Goal: Task Accomplishment & Management: Manage account settings

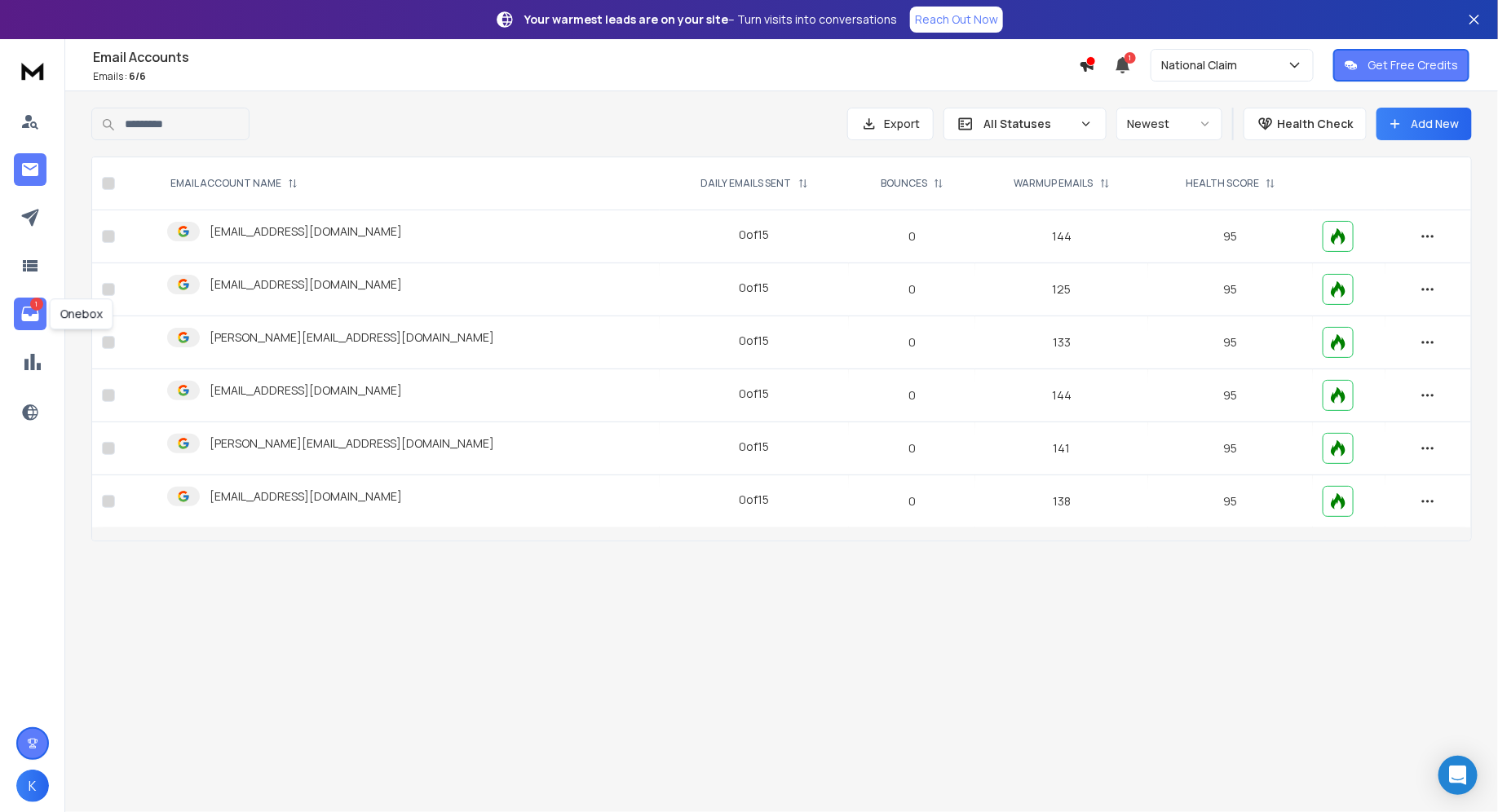
click at [28, 311] on icon at bounding box center [31, 314] width 20 height 20
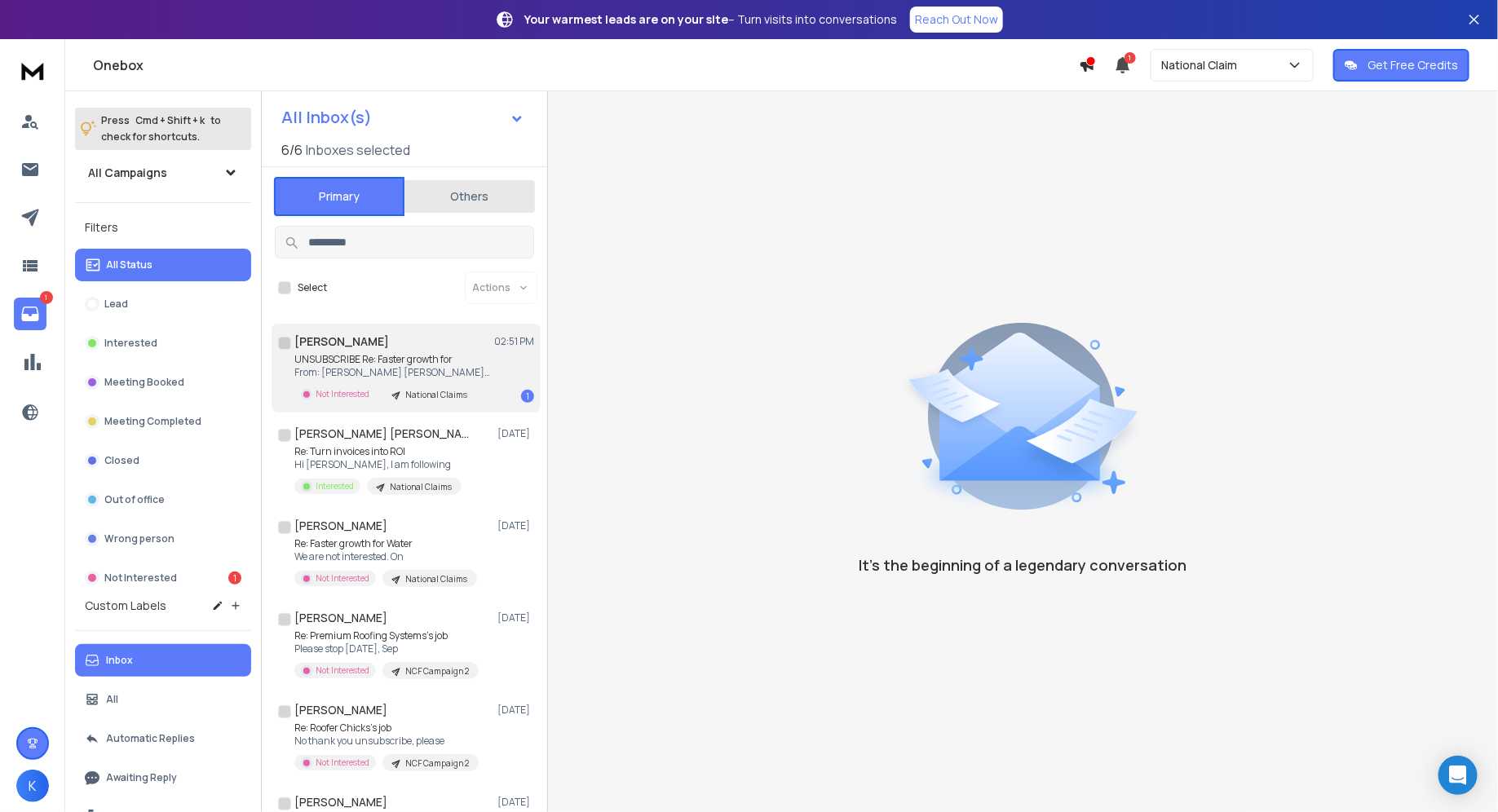
click at [377, 359] on p "UNSUBSCRIBE Re: Faster growth for" at bounding box center [392, 358] width 196 height 13
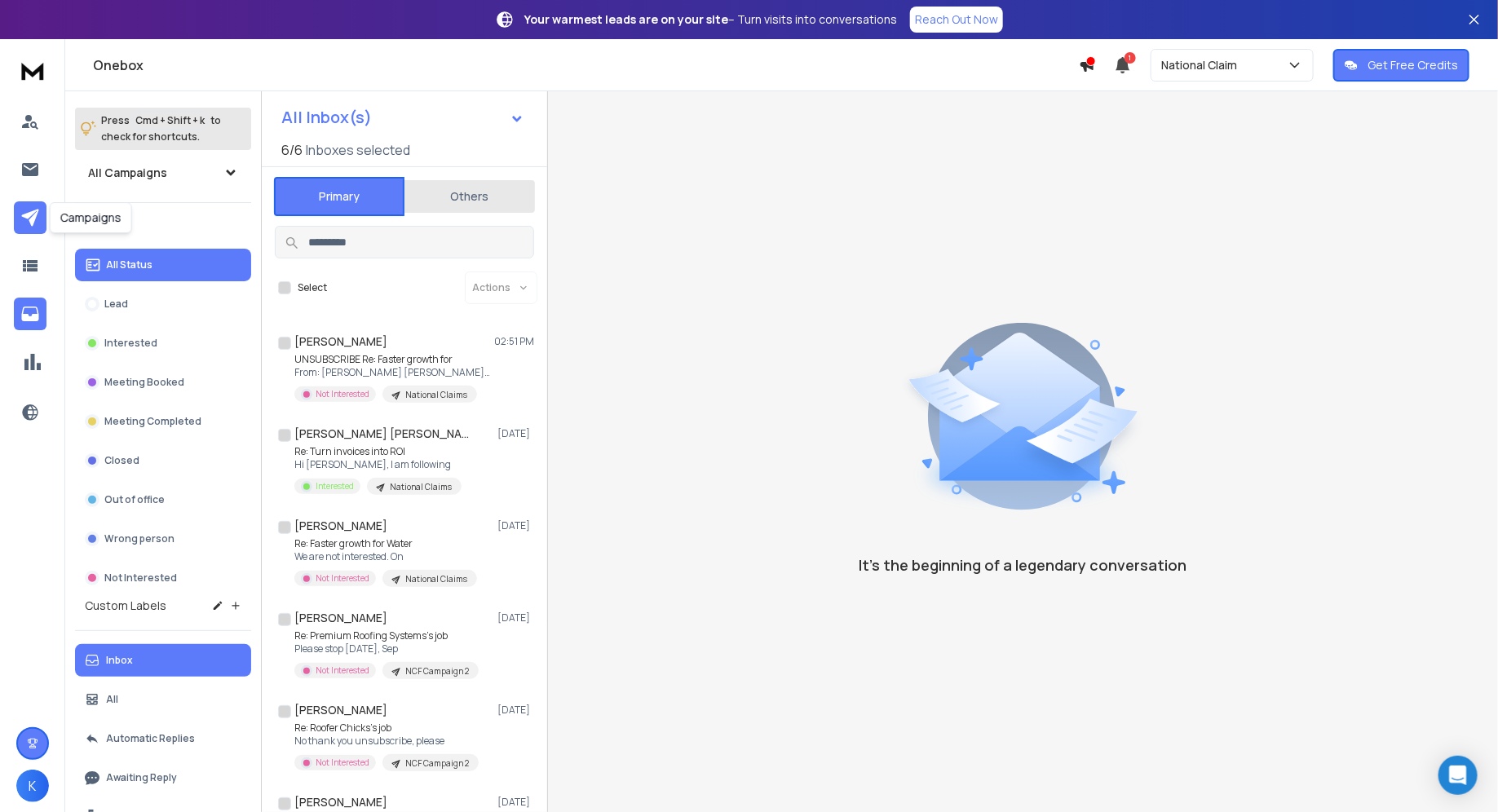
click at [41, 207] on link at bounding box center [30, 217] width 33 height 33
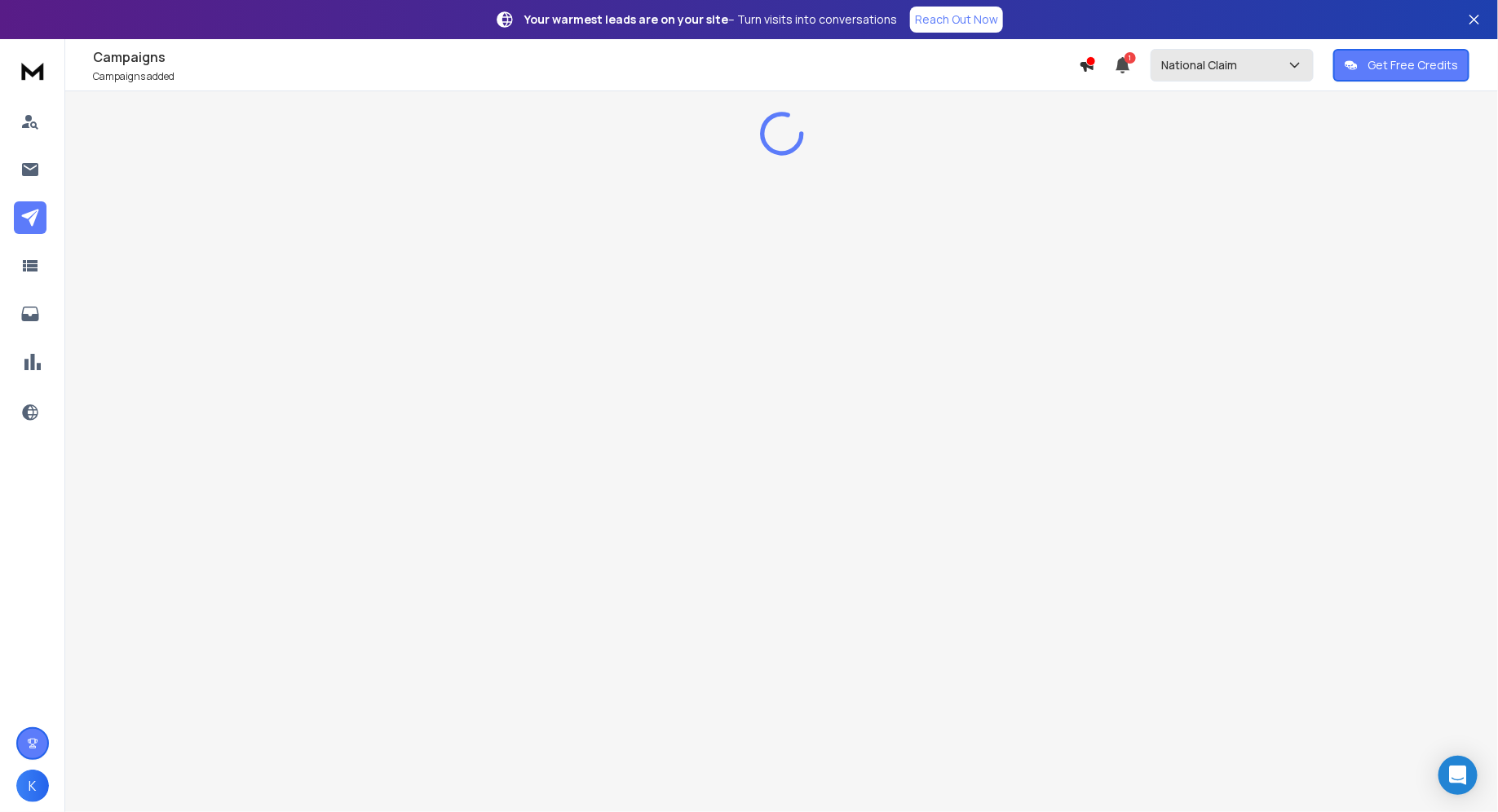
click at [1248, 77] on button "National Claim" at bounding box center [1232, 64] width 163 height 33
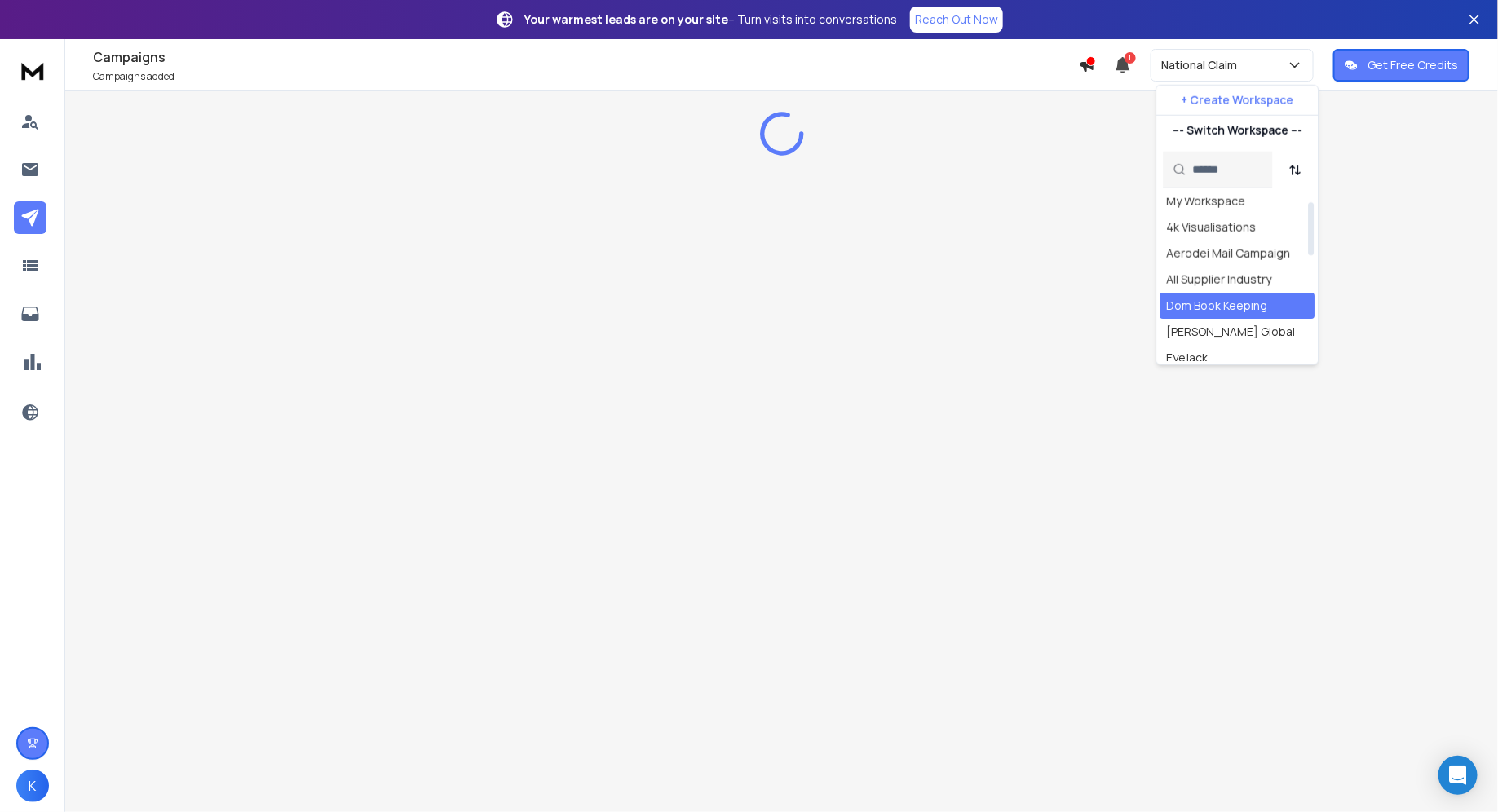
scroll to position [12, 0]
click at [1237, 323] on div "[PERSON_NAME] Global" at bounding box center [1237, 329] width 155 height 26
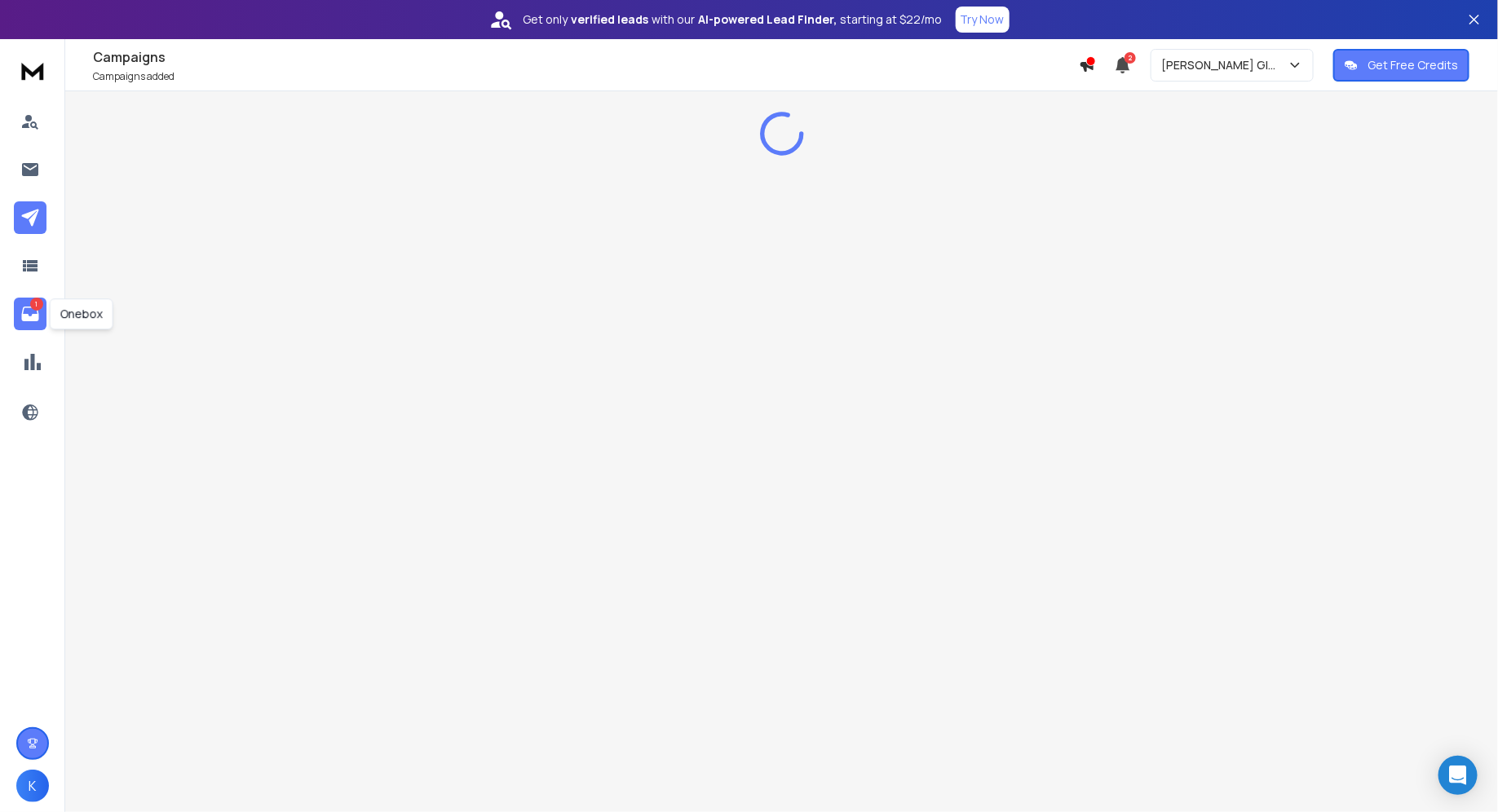
click at [43, 321] on link "1" at bounding box center [30, 313] width 33 height 33
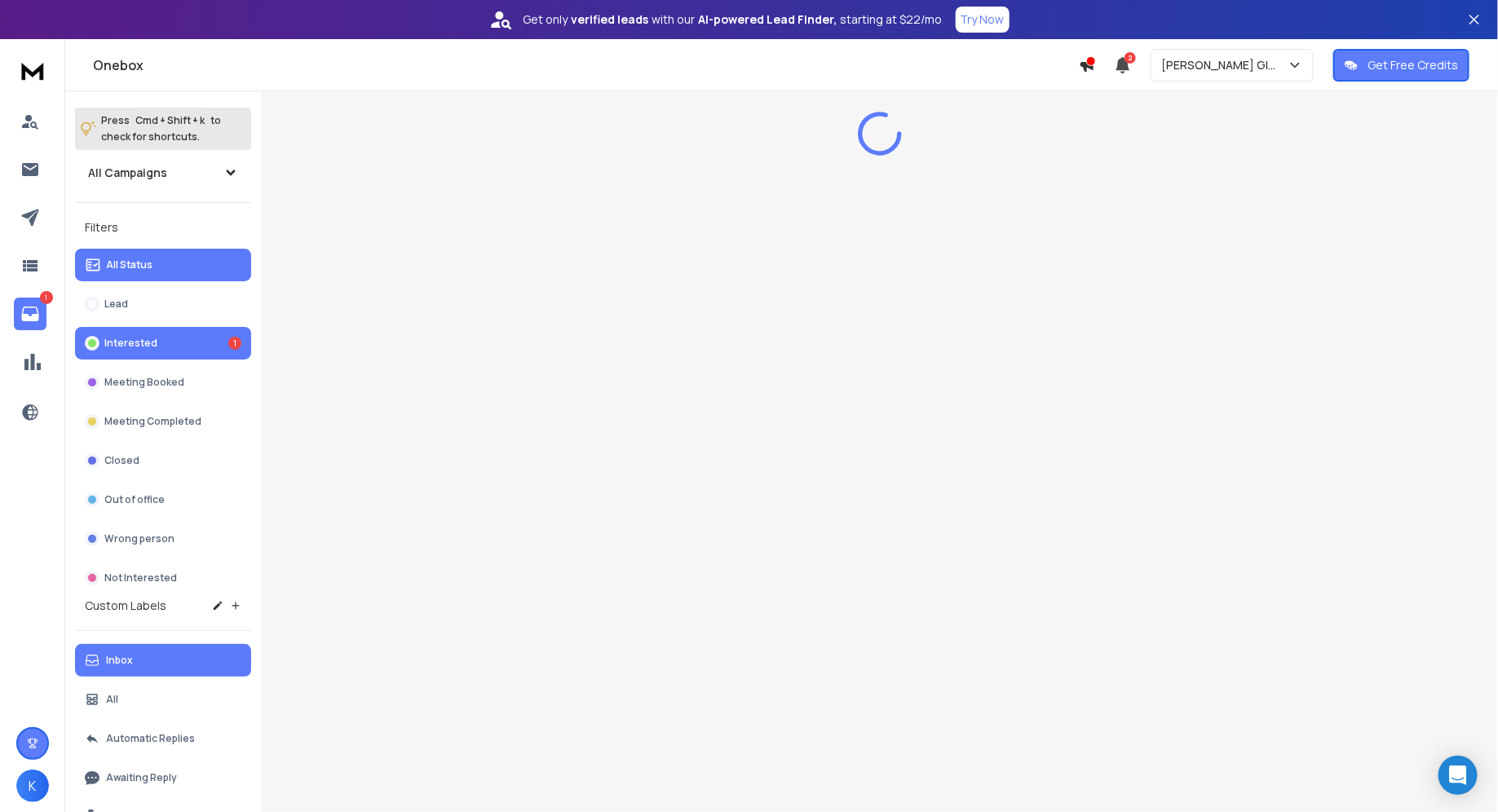
click at [156, 351] on button "Interested 1" at bounding box center [163, 343] width 176 height 33
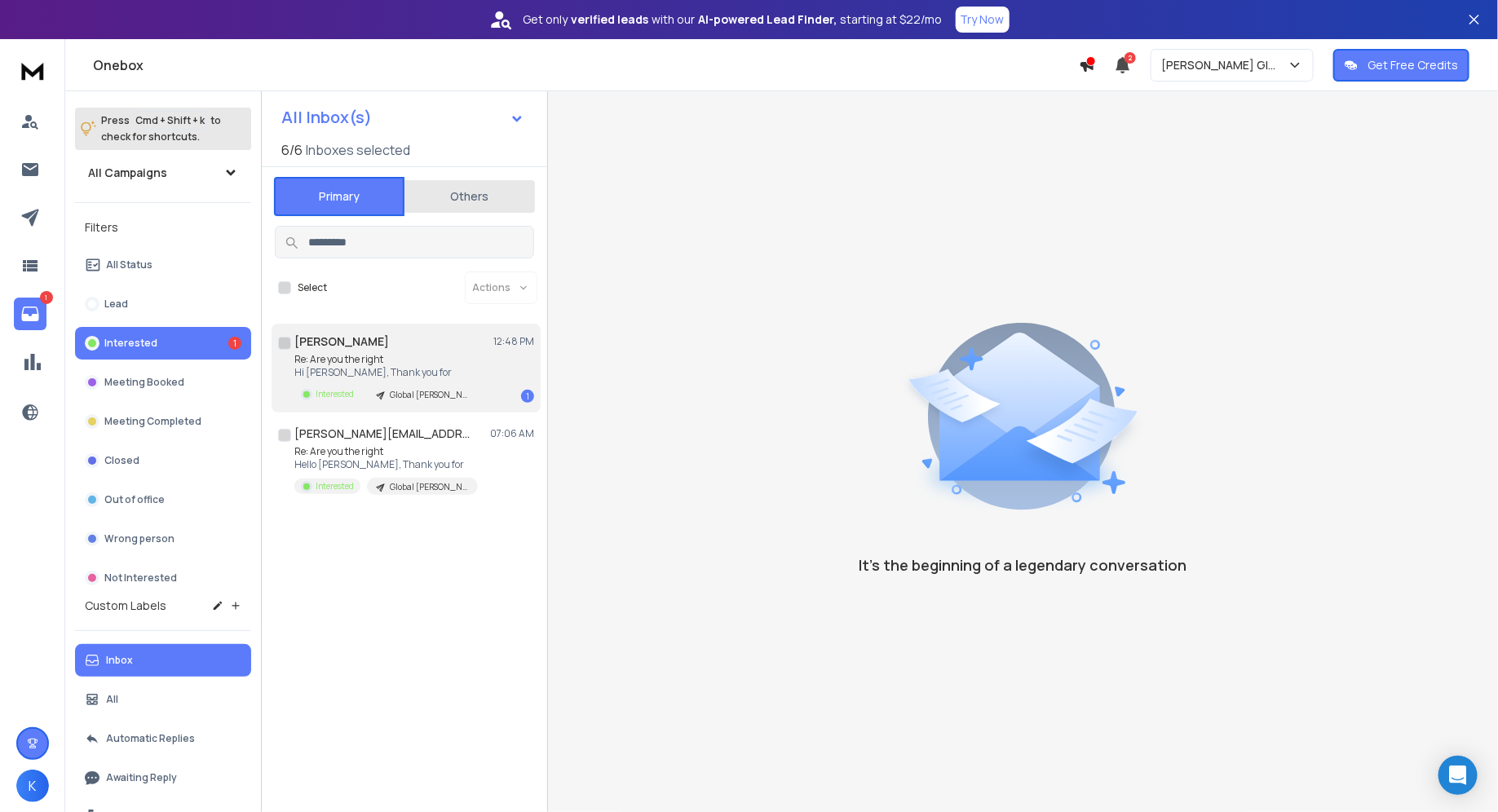
click at [353, 348] on h1 "[PERSON_NAME]" at bounding box center [341, 342] width 94 height 16
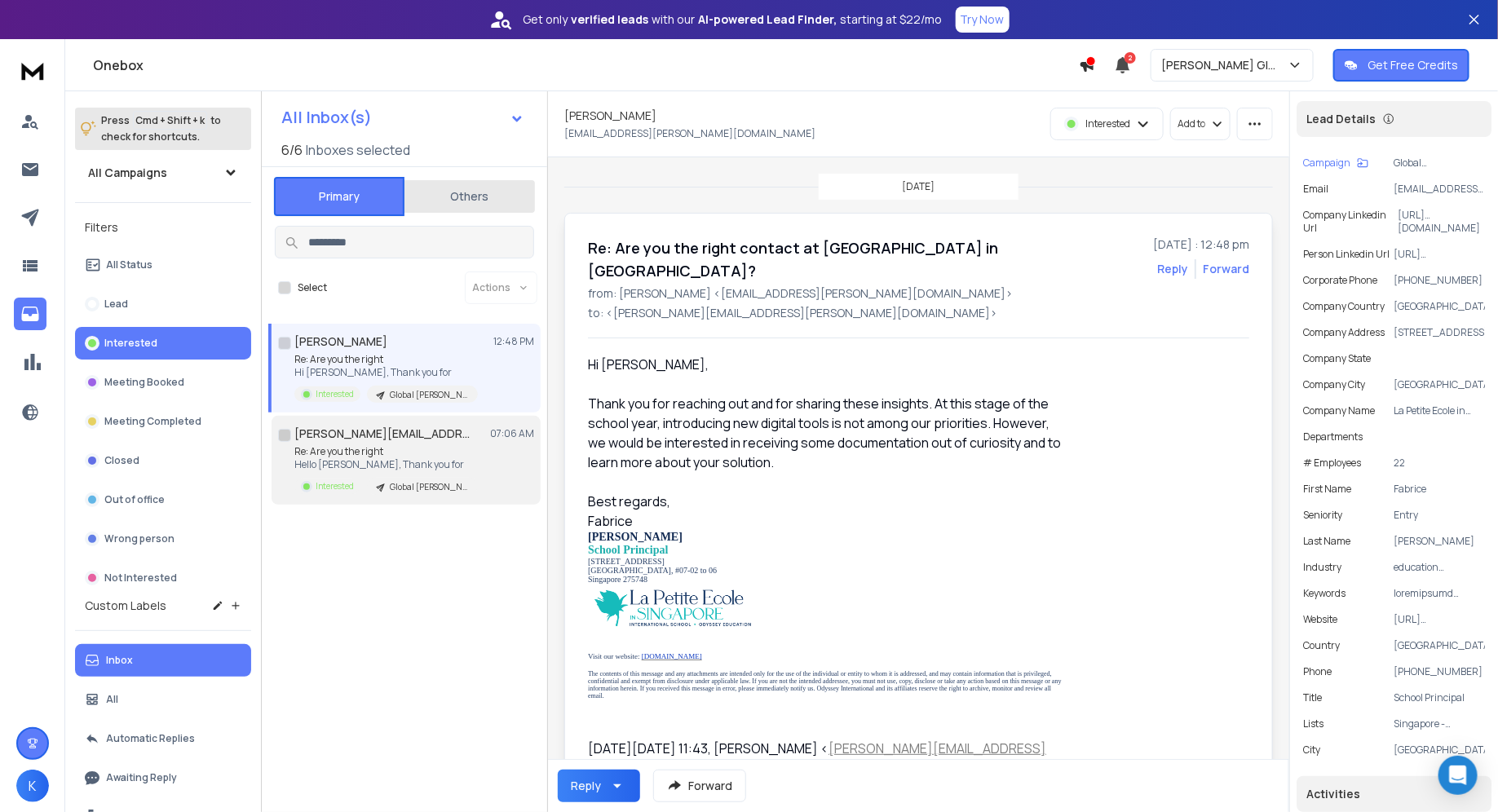
click at [431, 438] on h1 "[PERSON_NAME][EMAIL_ADDRESS][DOMAIN_NAME]" at bounding box center [383, 434] width 179 height 16
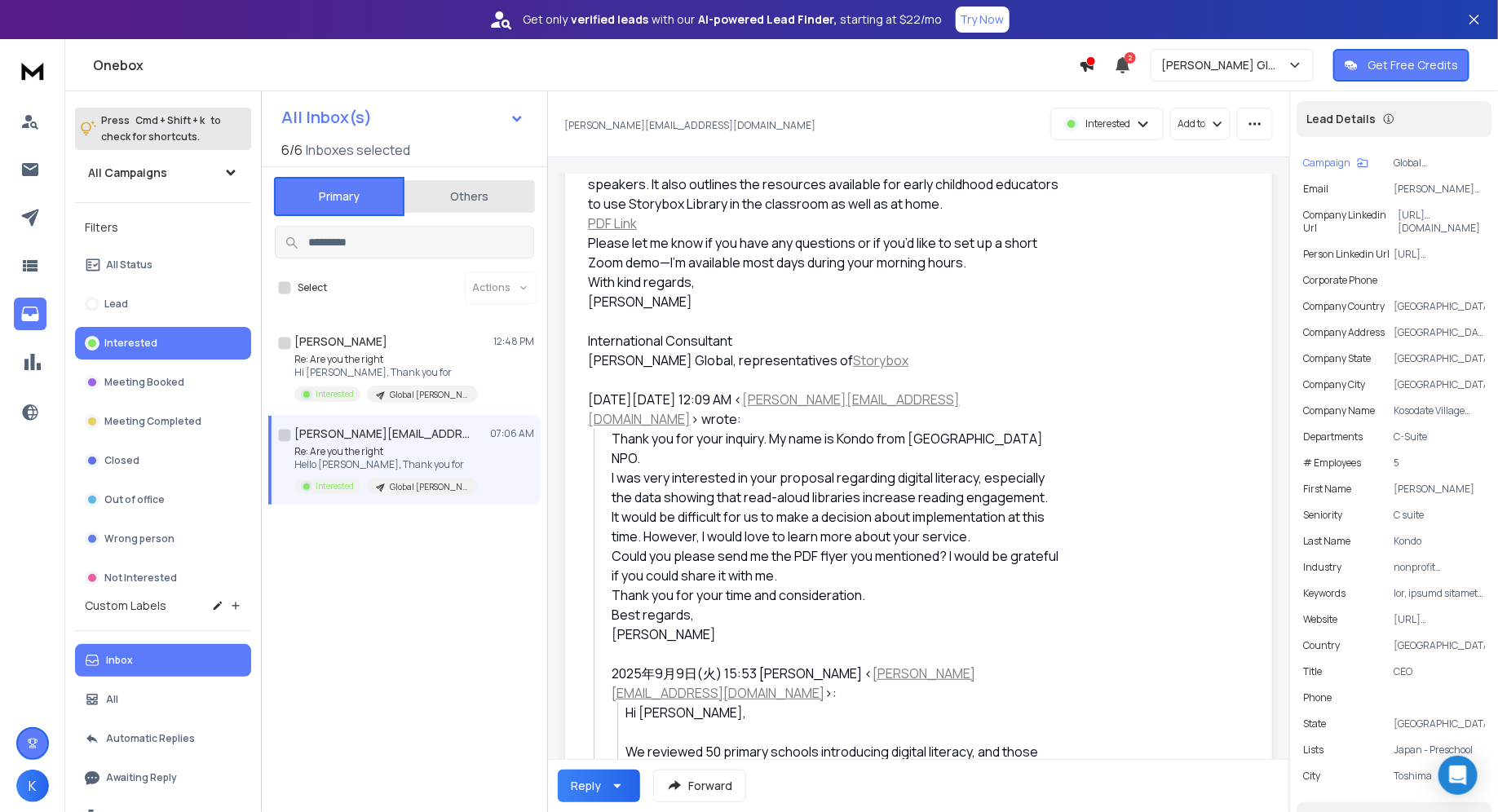
scroll to position [35, 0]
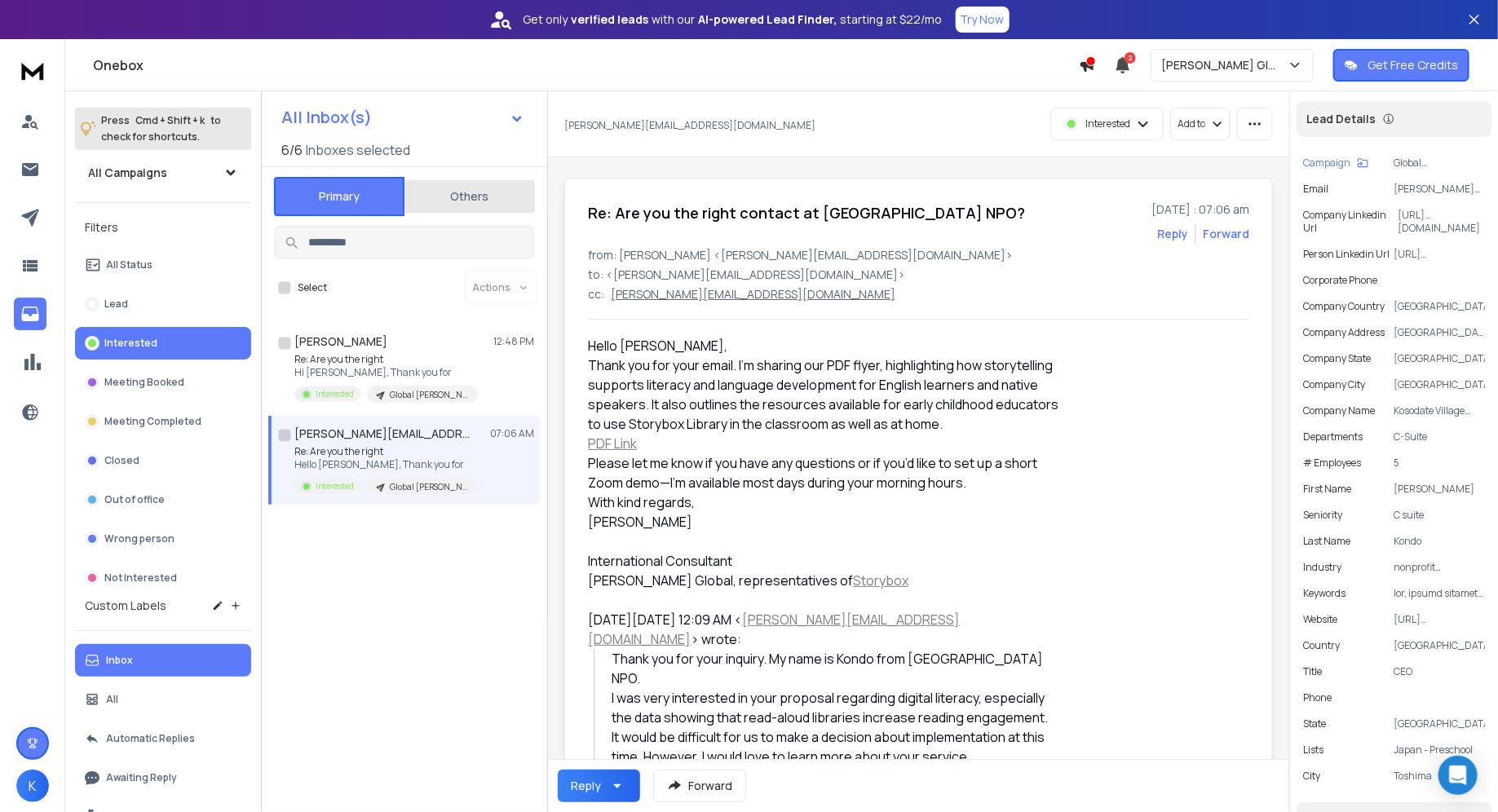
click at [685, 514] on div "With kind regards, [PERSON_NAME]" at bounding box center [826, 512] width 477 height 40
click at [612, 519] on div "With kind regards, Linda" at bounding box center [826, 512] width 477 height 40
click at [639, 585] on div "Evers Global, representatives of Storybox" at bounding box center [826, 580] width 477 height 20
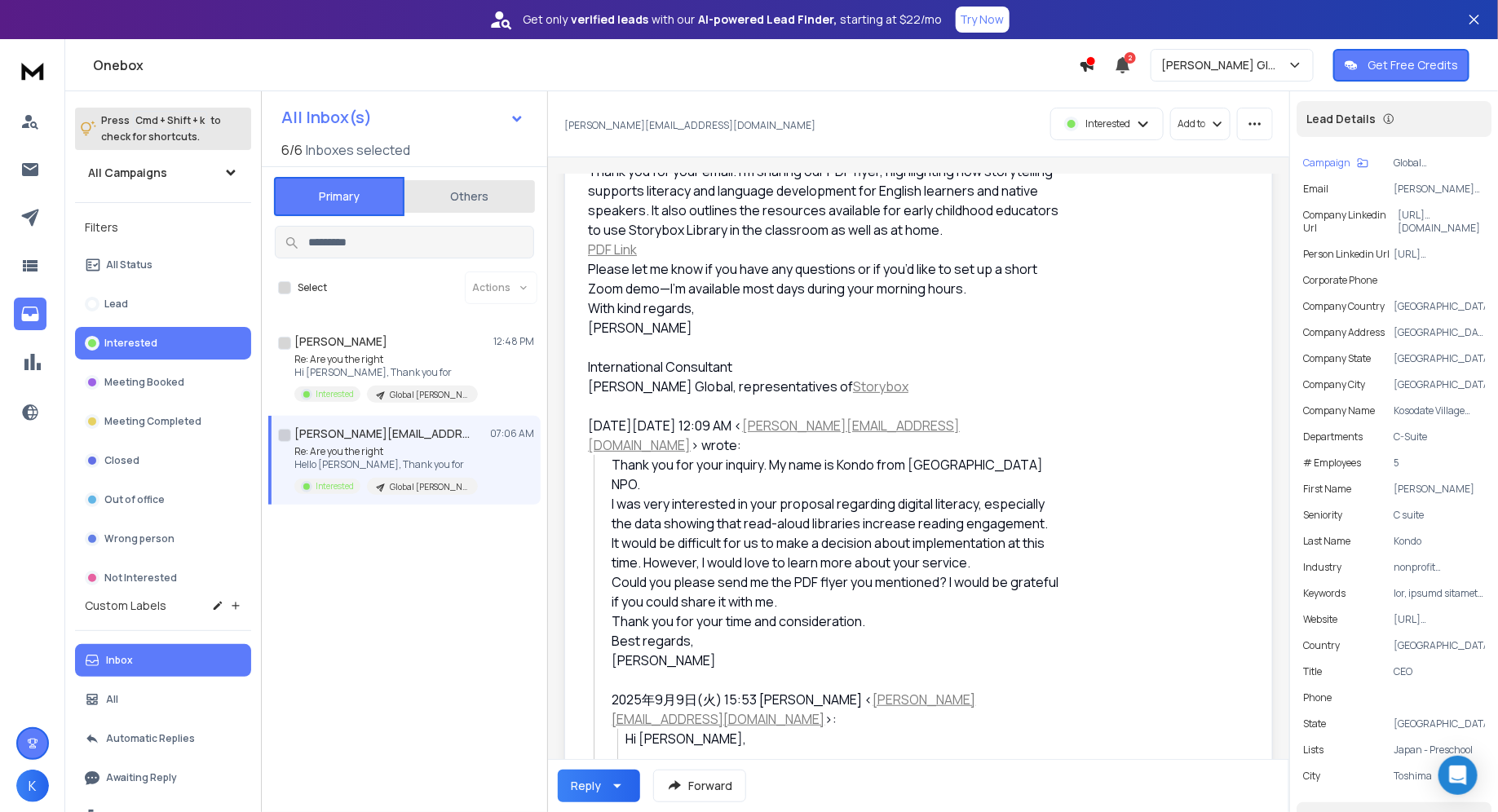
scroll to position [0, 0]
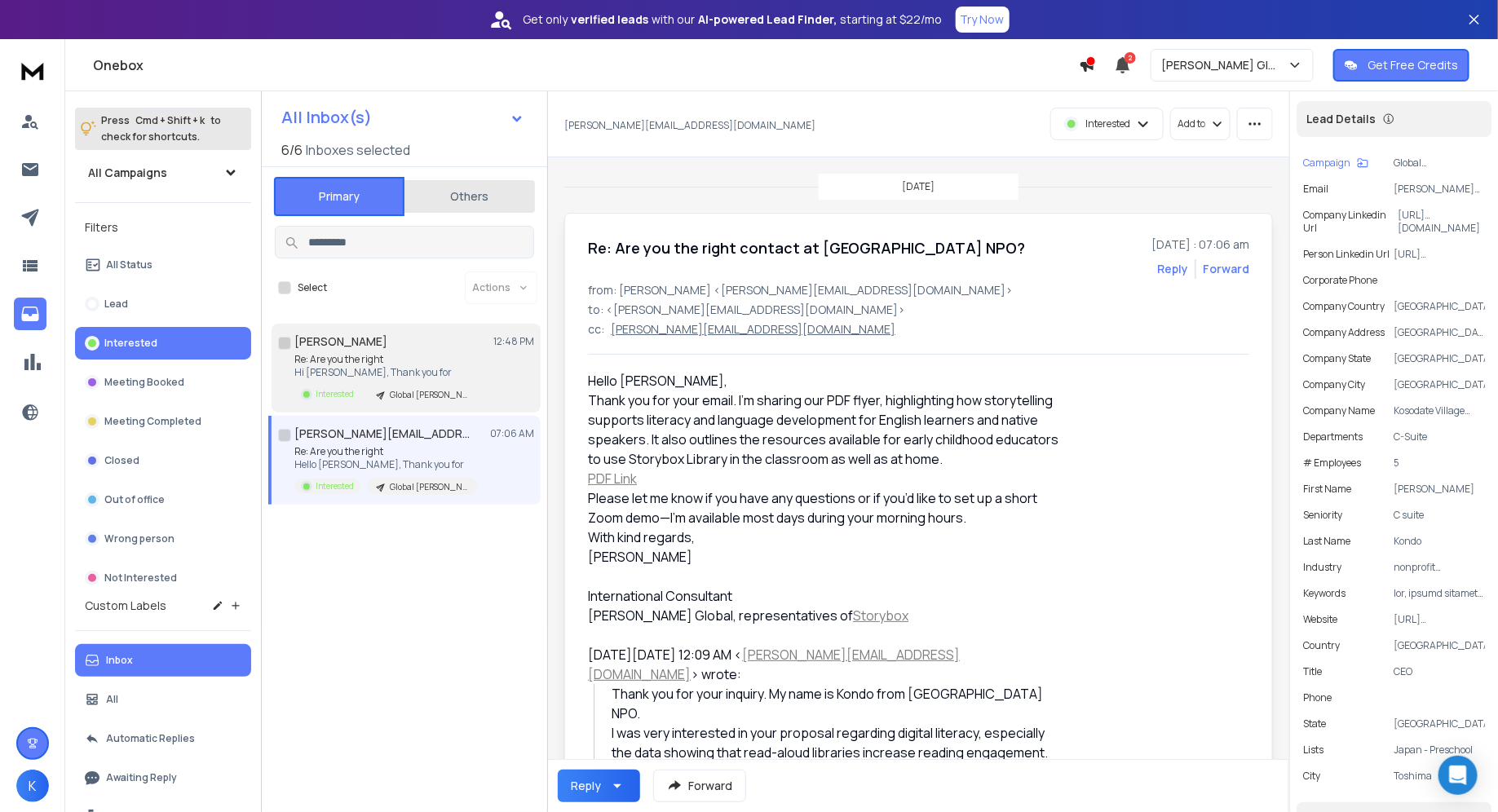
click at [382, 367] on p "Hi Linda, Thank you for" at bounding box center [385, 372] width 183 height 13
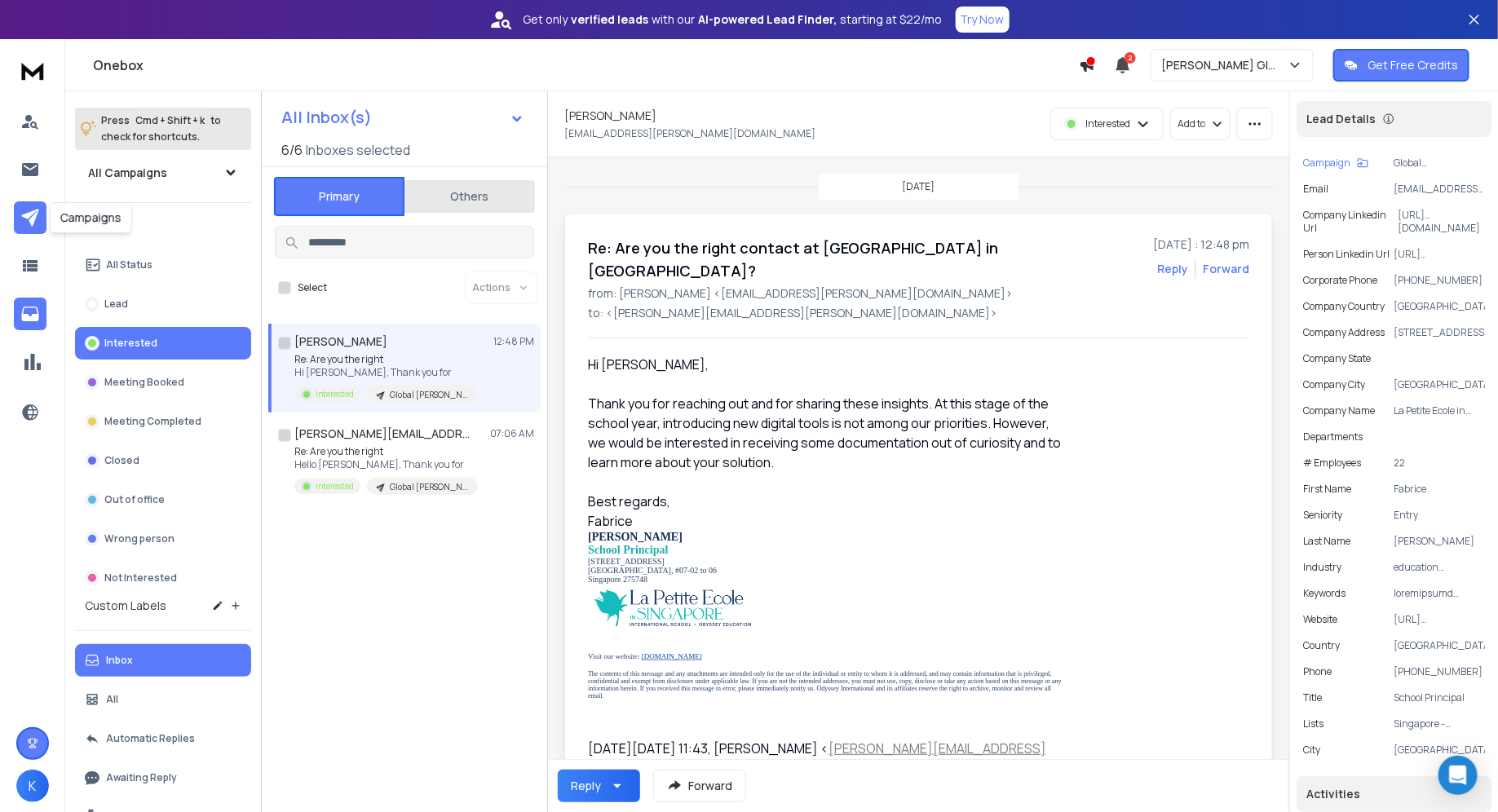
click at [28, 224] on icon at bounding box center [31, 218] width 20 height 20
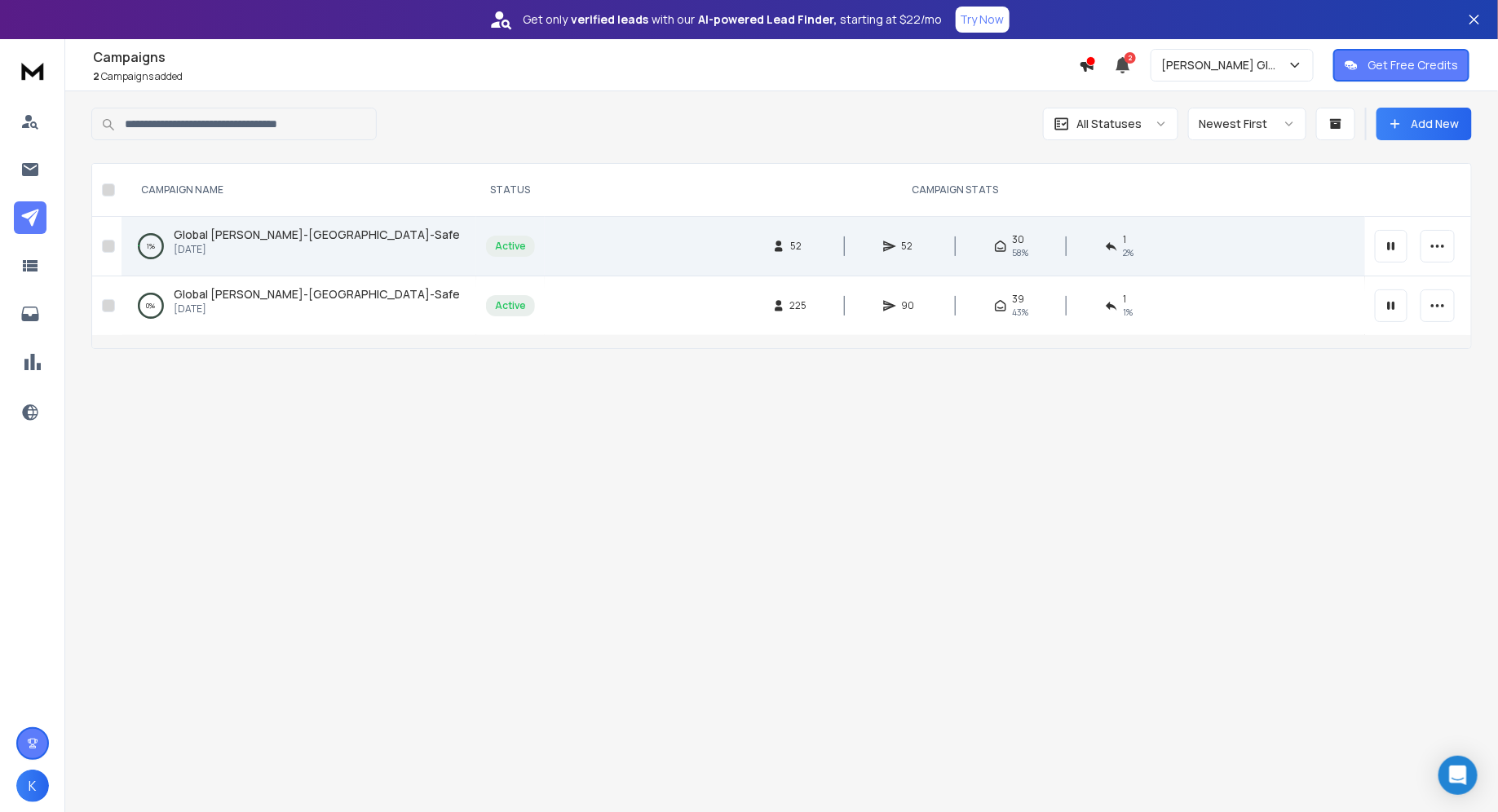
click at [270, 242] on span "Global Evers-Japan-Safe" at bounding box center [316, 235] width 286 height 16
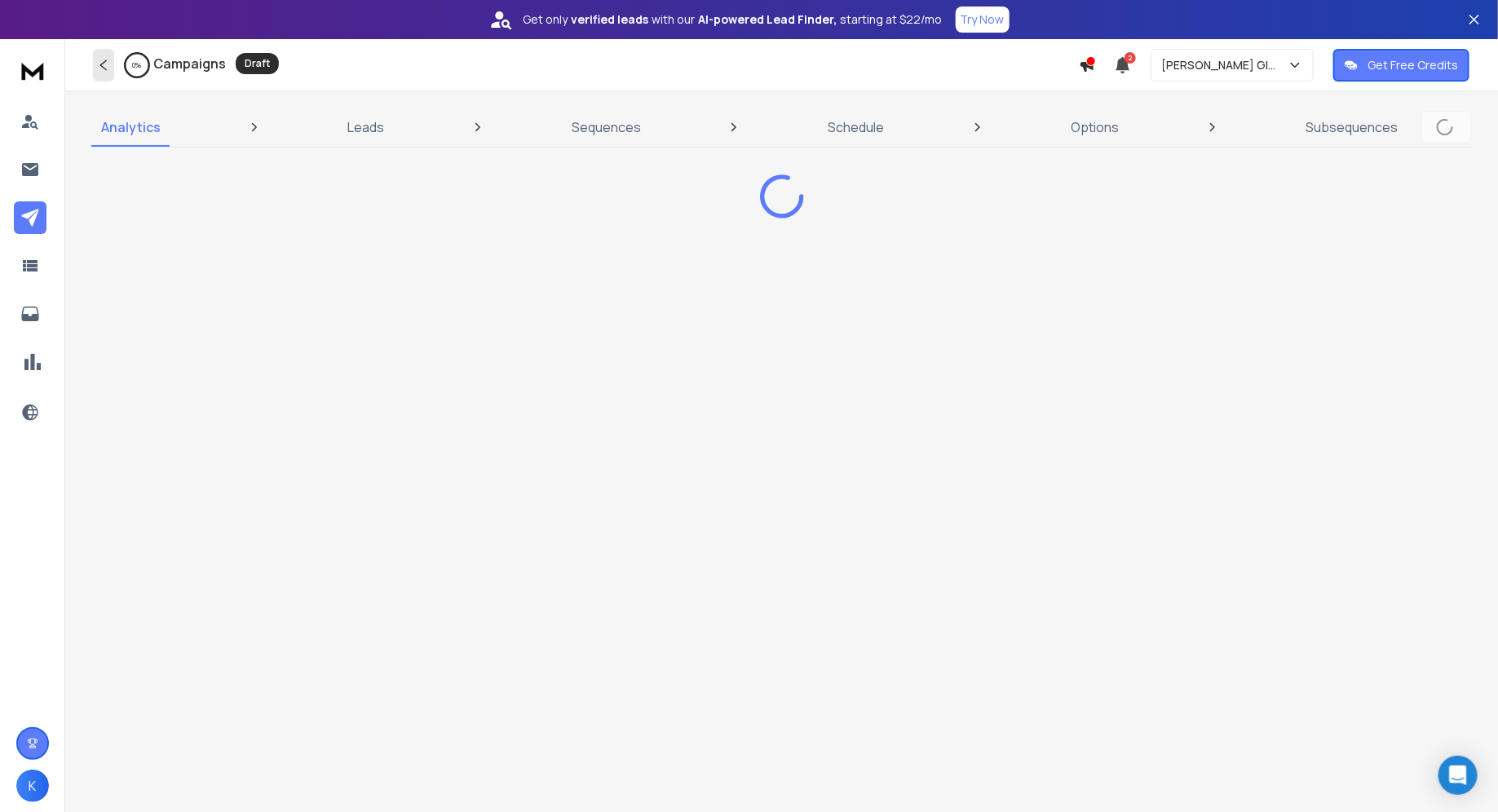
click at [107, 71] on icon at bounding box center [103, 64] width 15 height 15
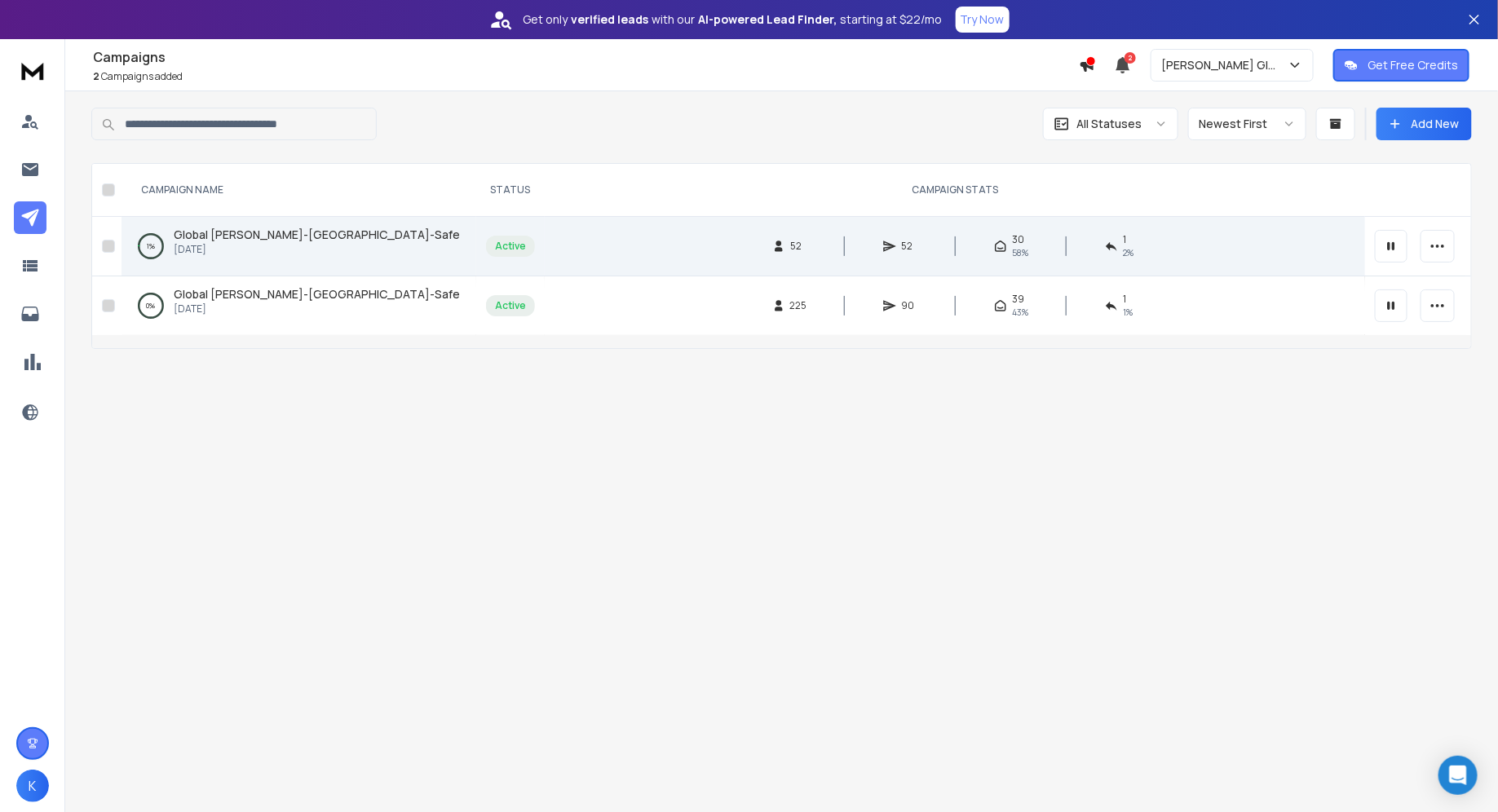
click at [284, 249] on p "2 days ago" at bounding box center [316, 249] width 286 height 13
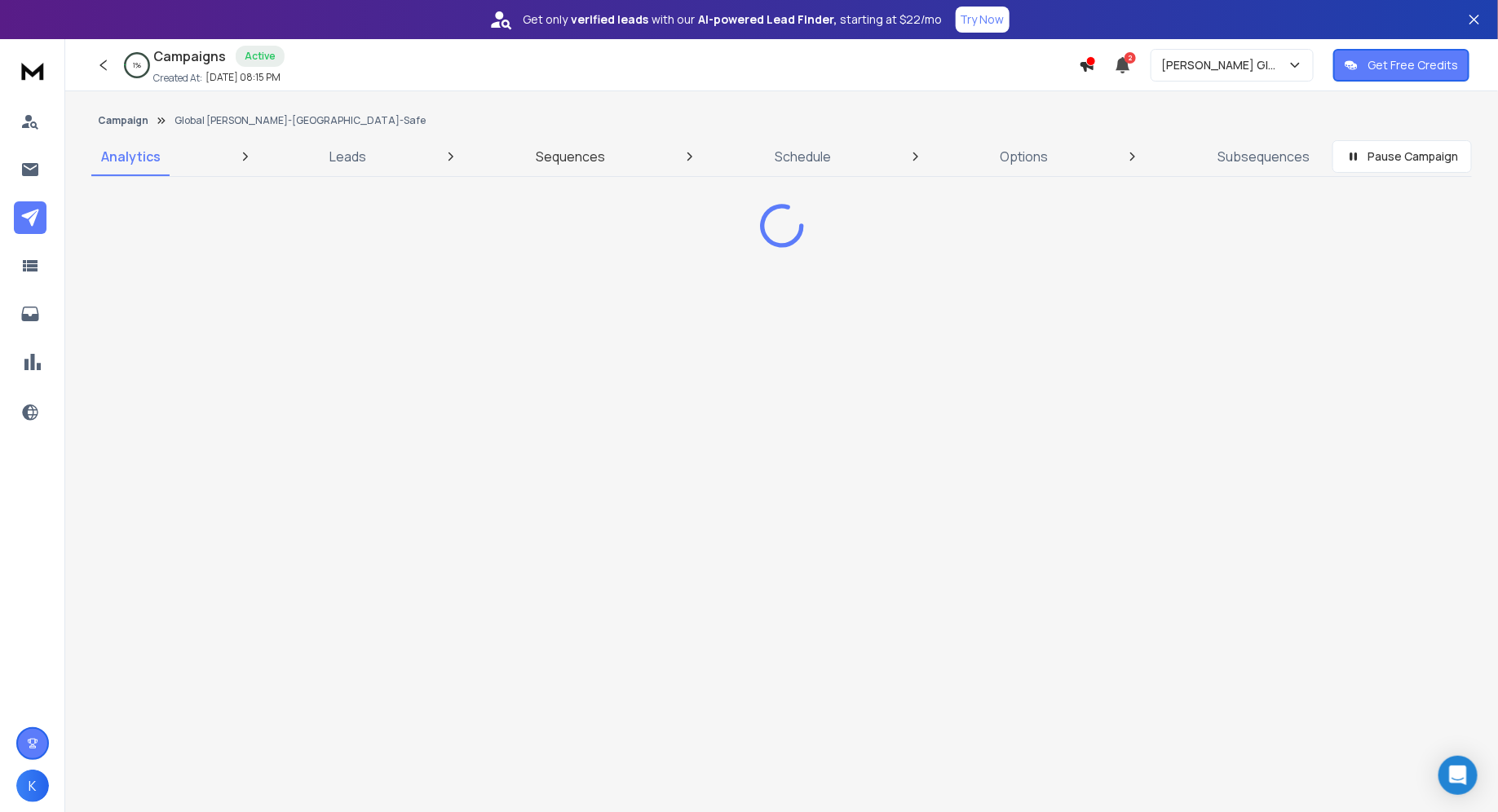
click at [544, 157] on p "Sequences" at bounding box center [571, 156] width 69 height 20
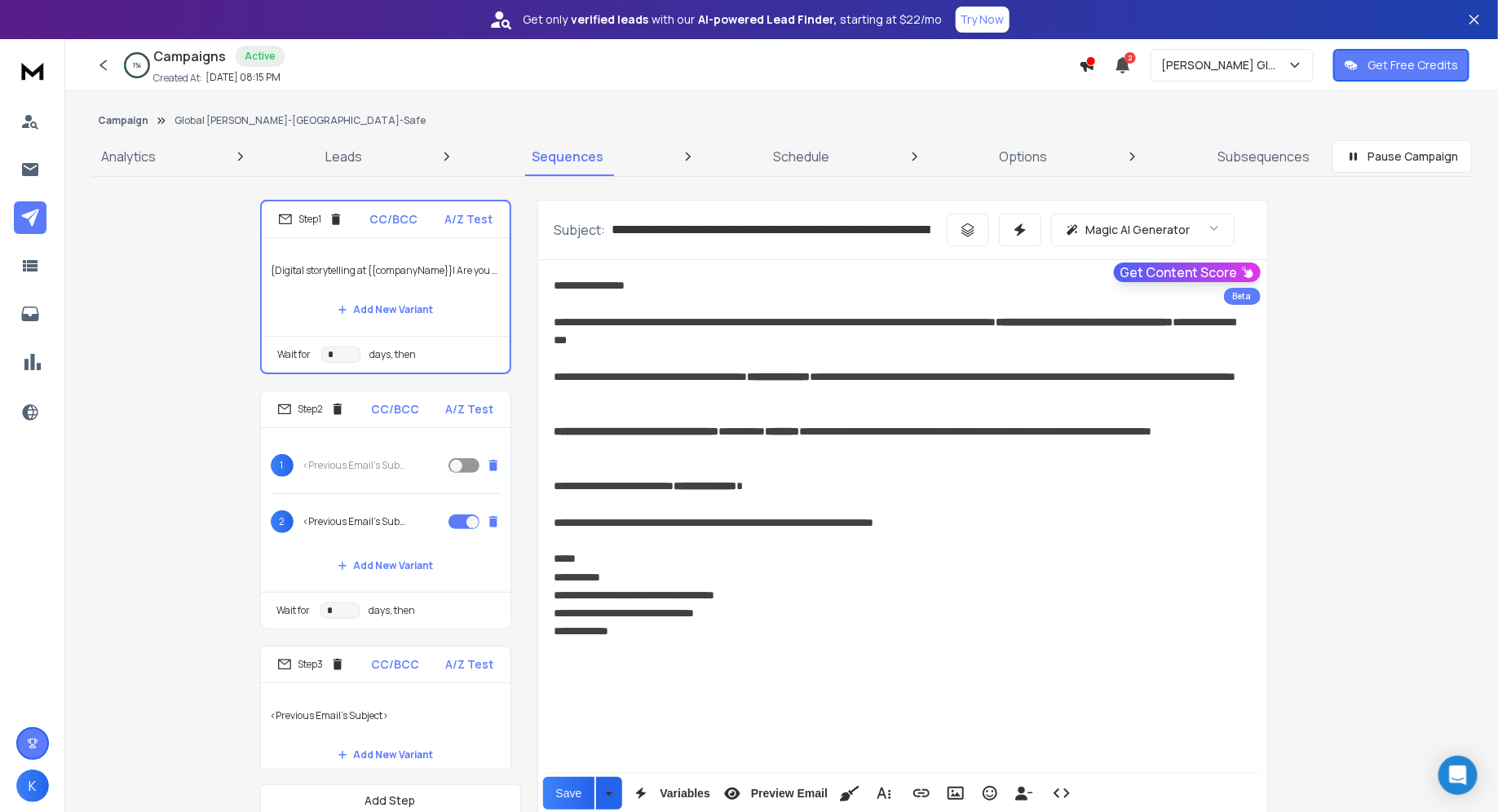
click at [332, 520] on p "<Previous Email's Subject>" at bounding box center [355, 521] width 104 height 13
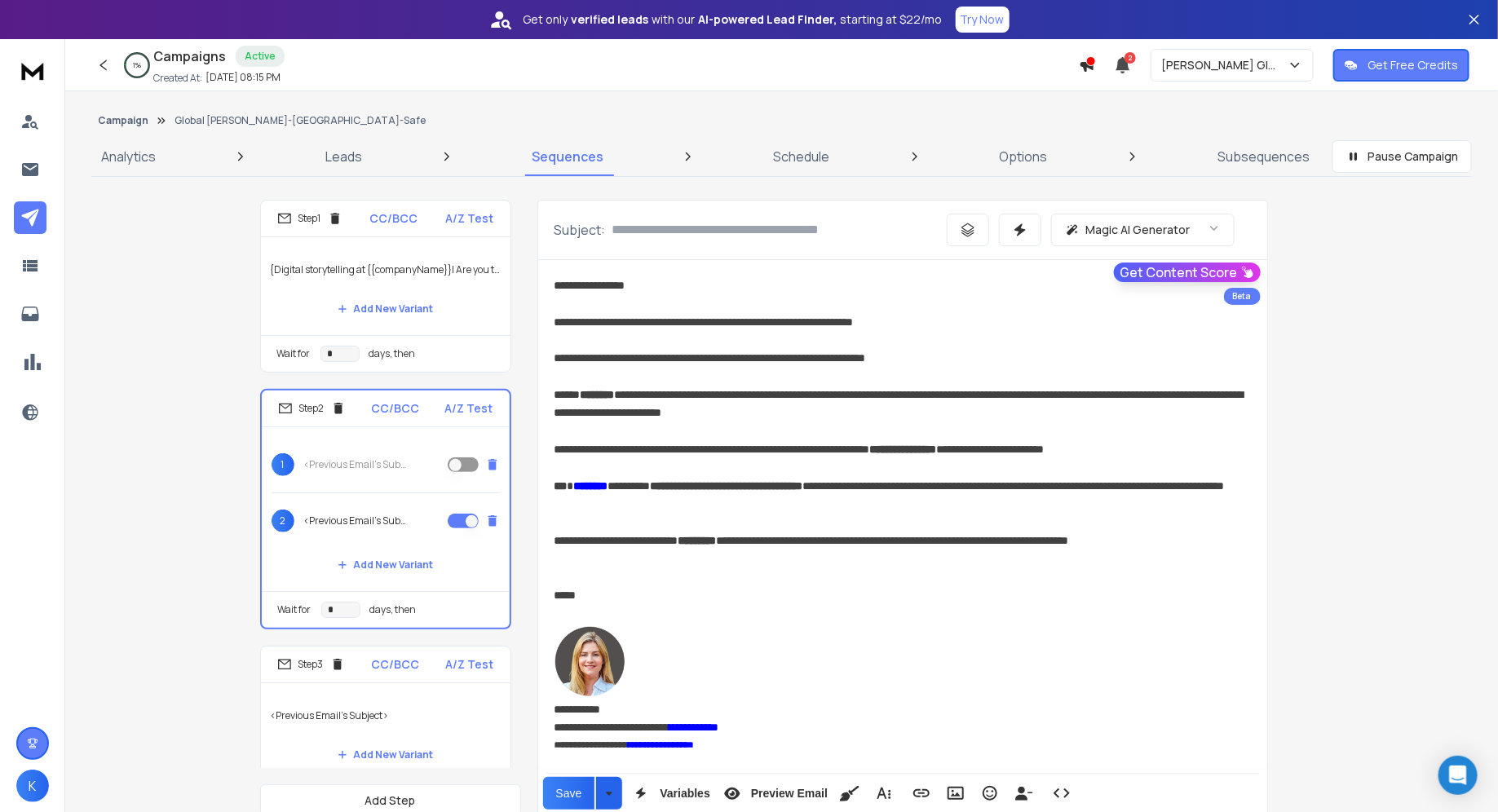
scroll to position [119, 0]
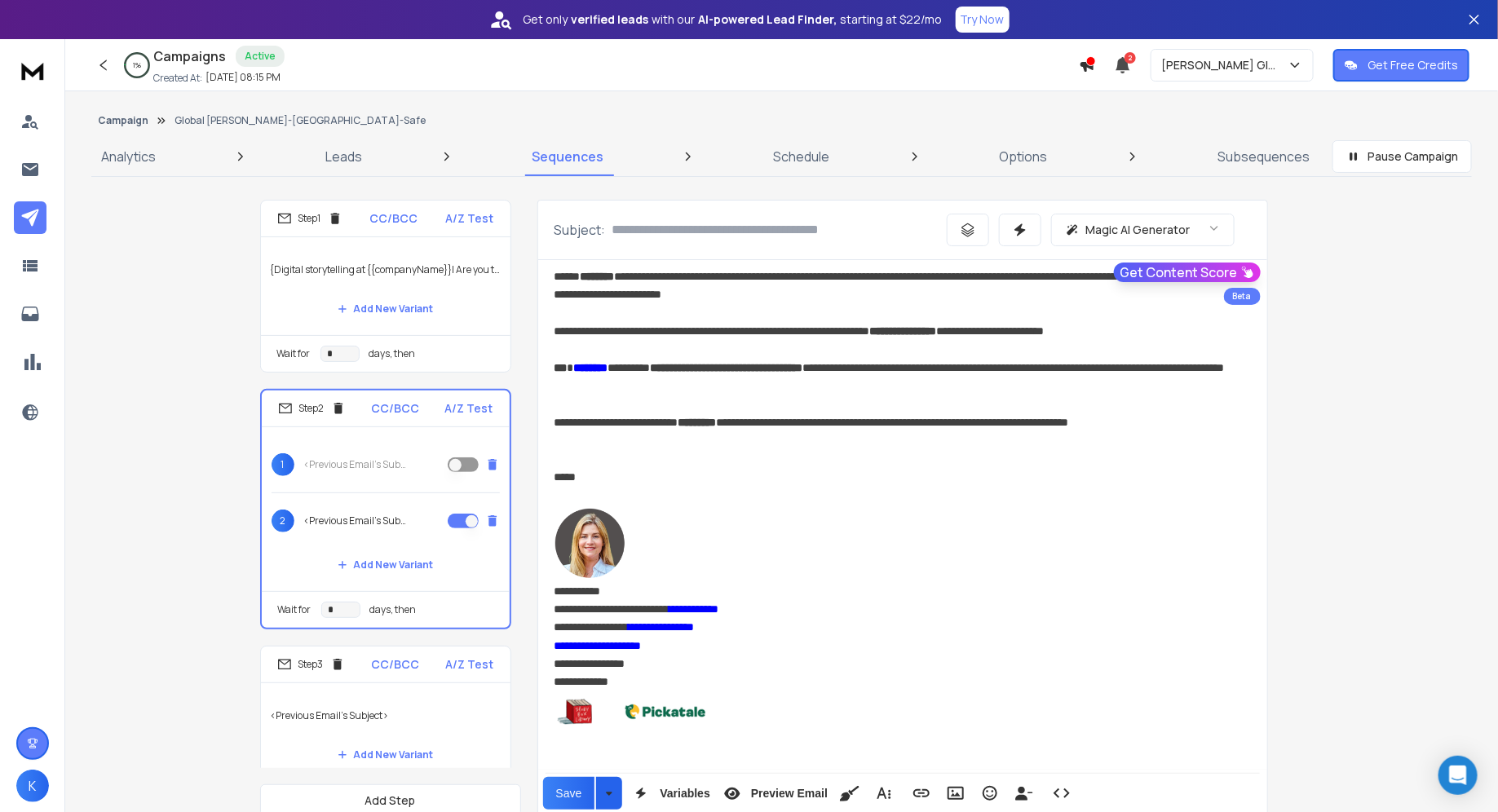
click at [745, 557] on div at bounding box center [904, 544] width 697 height 69
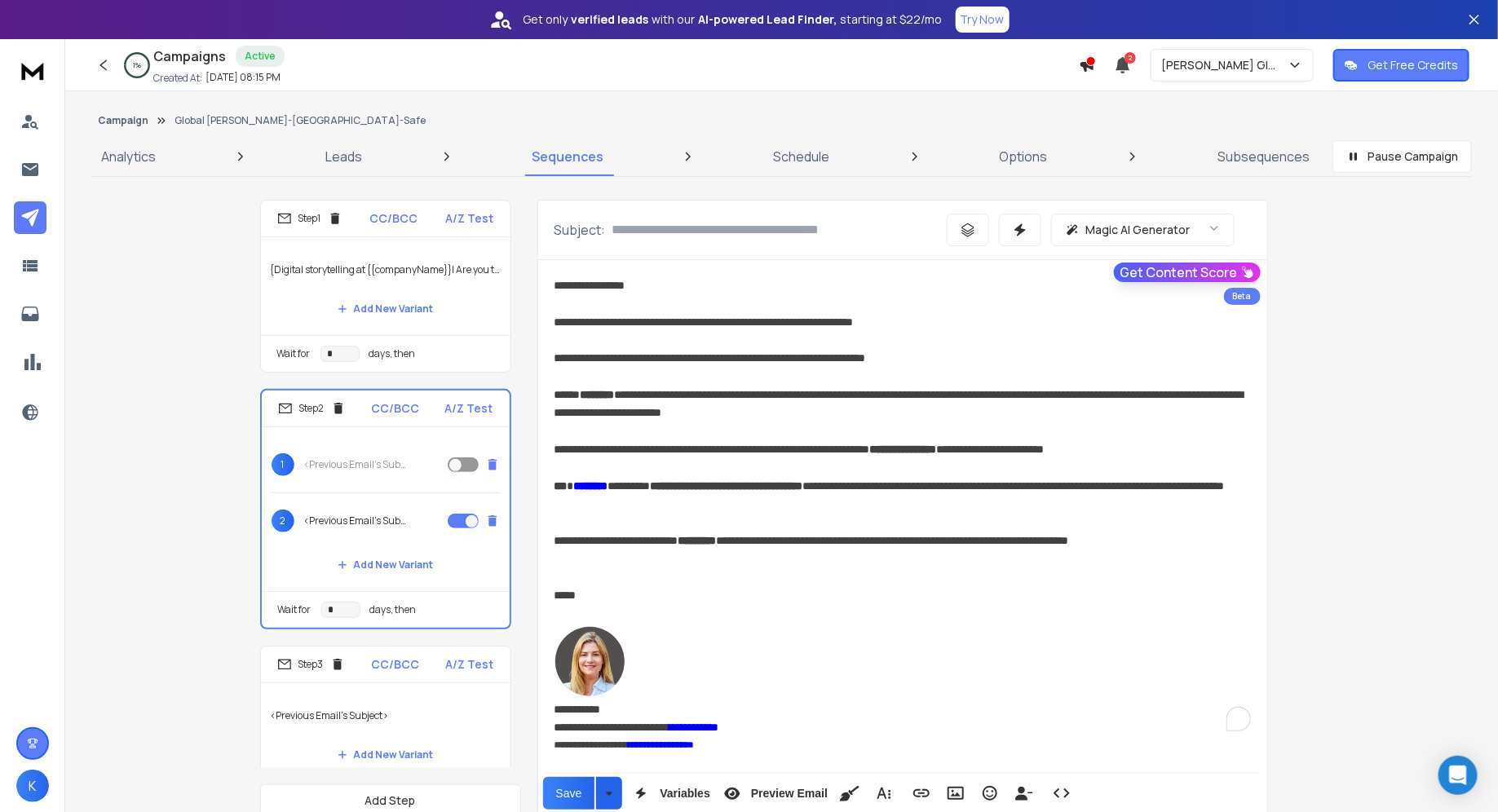
scroll to position [0, 0]
click at [985, 163] on div "Analytics Leads Sequences Schedule Options Subsequences" at bounding box center [705, 156] width 1229 height 40
click at [1031, 154] on p "Options" at bounding box center [1023, 156] width 49 height 20
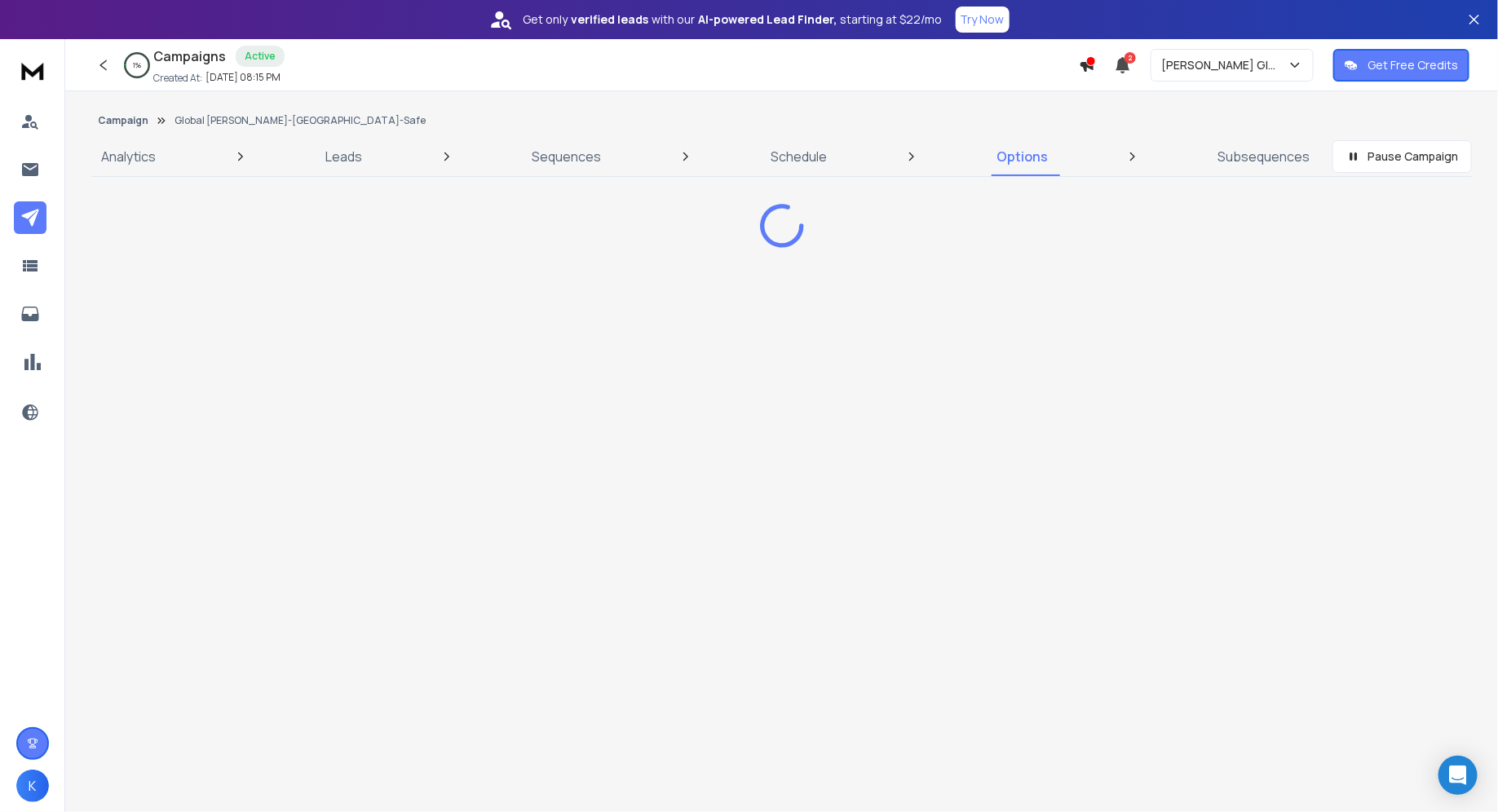
select select "**********"
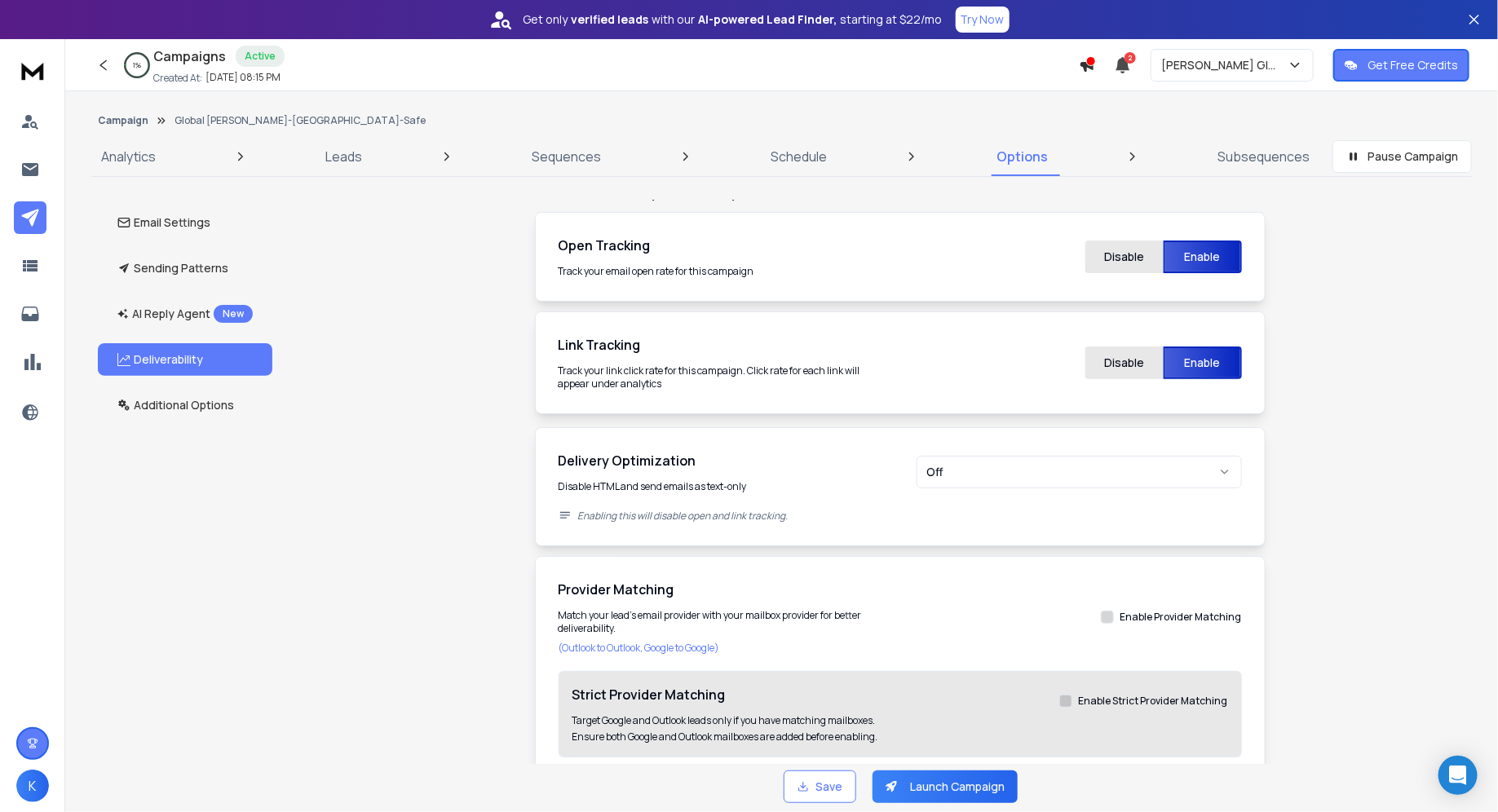
scroll to position [1598, 0]
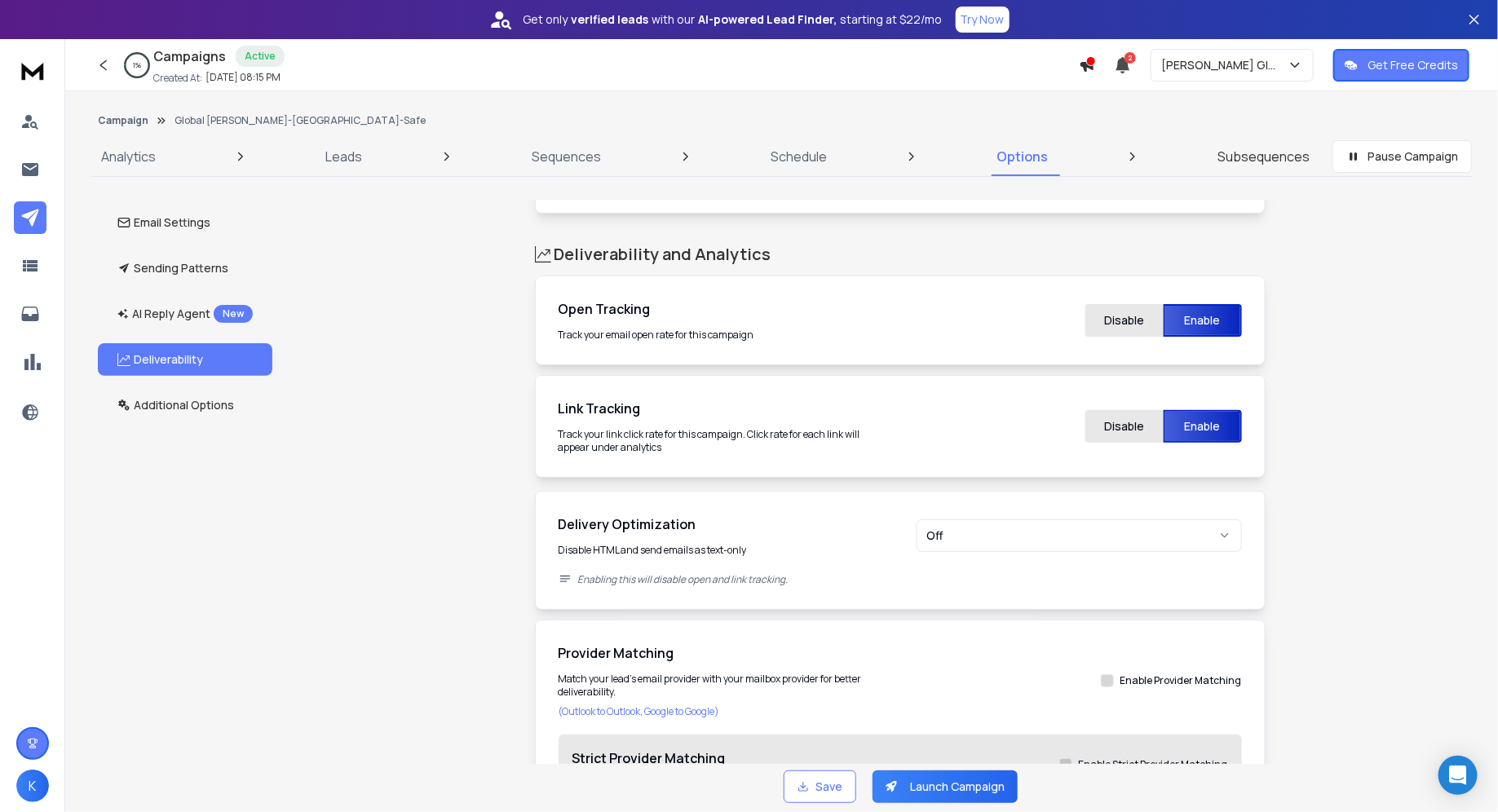
click at [1231, 162] on p "Subsequences" at bounding box center [1263, 156] width 92 height 20
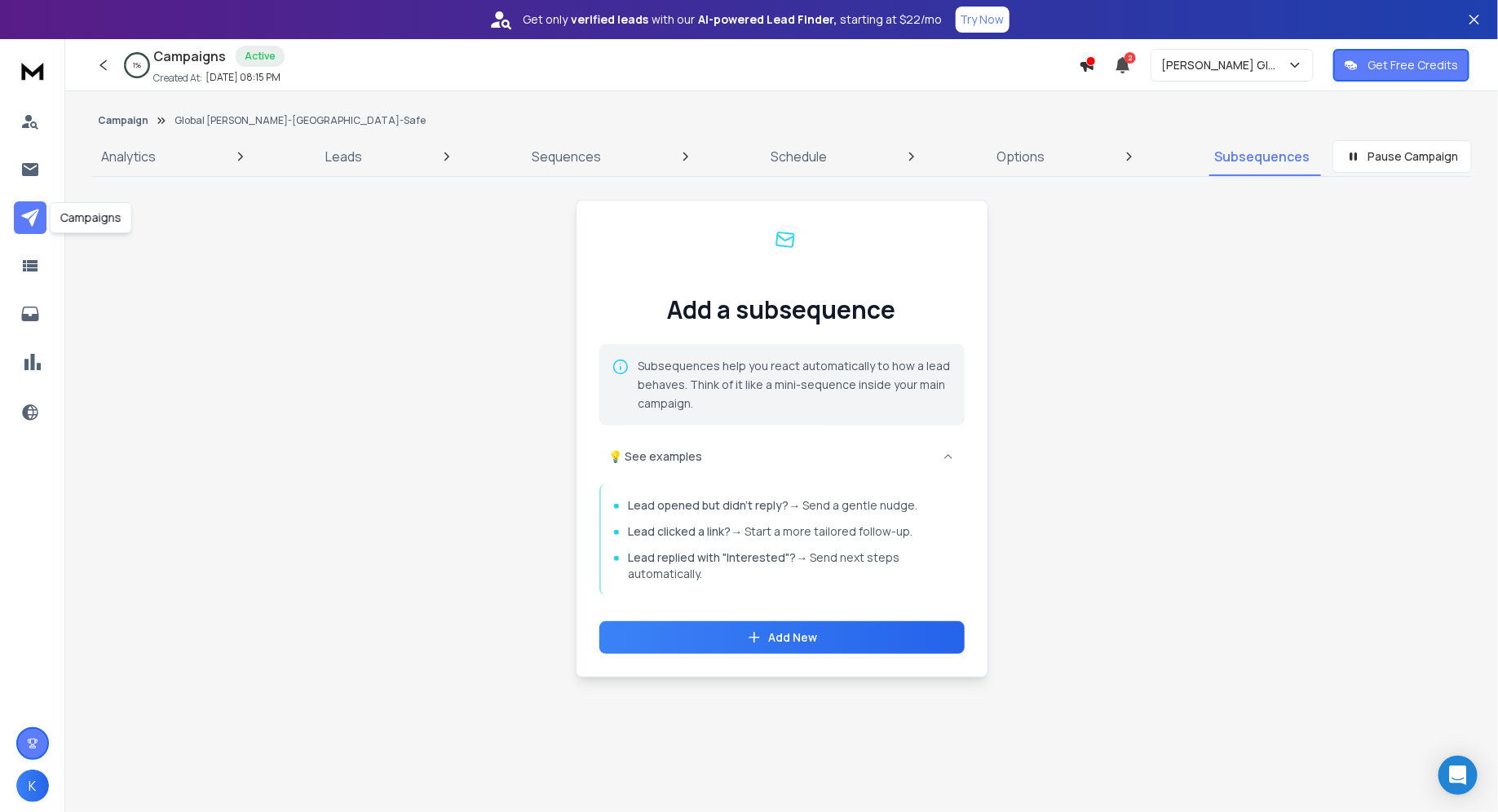
click at [28, 215] on icon at bounding box center [29, 217] width 17 height 17
